Goal: Task Accomplishment & Management: Use online tool/utility

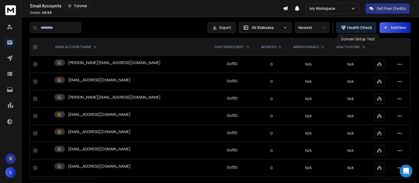
click at [354, 31] on button "Health Check" at bounding box center [356, 27] width 40 height 11
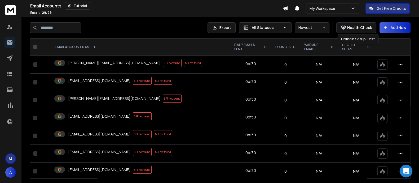
click at [150, 23] on div at bounding box center [117, 27] width 175 height 11
click at [72, 27] on input at bounding box center [55, 27] width 51 height 11
paste input "**********"
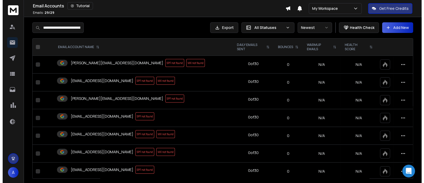
scroll to position [0, 16]
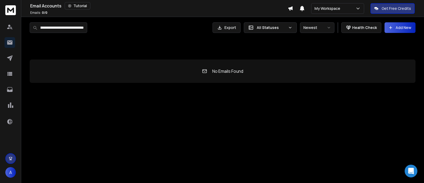
type input "**********"
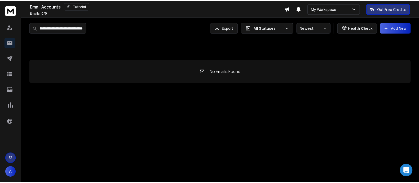
scroll to position [0, 0]
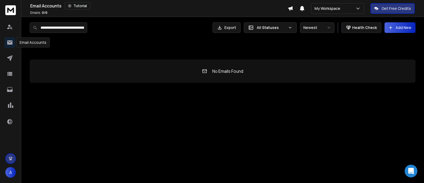
click at [13, 42] on link at bounding box center [10, 42] width 11 height 11
click at [12, 43] on icon at bounding box center [10, 42] width 6 height 6
click at [9, 45] on icon at bounding box center [10, 42] width 6 height 6
click at [9, 41] on icon at bounding box center [9, 42] width 5 height 4
click at [11, 58] on icon at bounding box center [10, 58] width 6 height 6
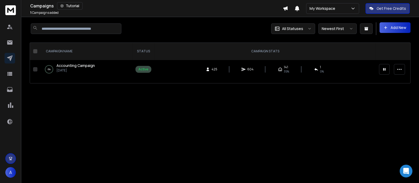
click at [219, 103] on div "Campaigns 1 Campaigns Added All Statuses Newest First Add New CAMPAIGN NAME STA…" at bounding box center [220, 113] width 381 height 183
click at [77, 68] on p "[DATE]" at bounding box center [75, 70] width 38 height 4
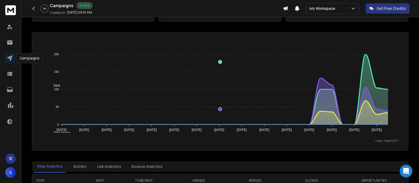
scroll to position [93, 0]
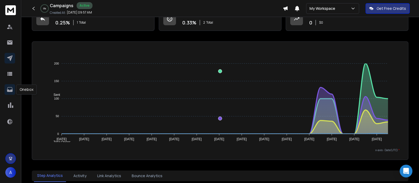
click at [10, 90] on icon at bounding box center [10, 89] width 6 height 5
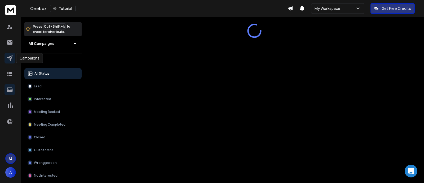
click at [9, 60] on icon at bounding box center [10, 58] width 6 height 6
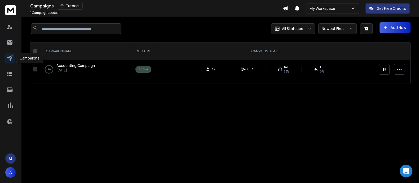
click at [284, 119] on div "Campaigns 1 Campaigns Added All Statuses Newest First Add New CAMPAIGN NAME STA…" at bounding box center [220, 113] width 381 height 183
click at [10, 45] on icon at bounding box center [10, 42] width 6 height 6
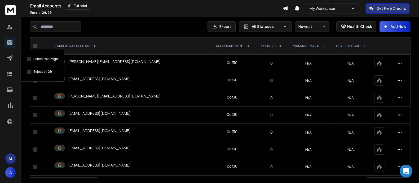
click at [35, 47] on button "Select this Page" at bounding box center [35, 46] width 4 height 4
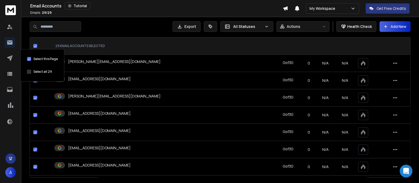
click at [34, 46] on button "Select this Page" at bounding box center [35, 46] width 4 height 4
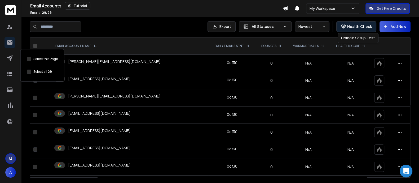
click at [355, 28] on p "Health Check" at bounding box center [359, 26] width 25 height 5
